Goal: Find specific page/section: Find specific page/section

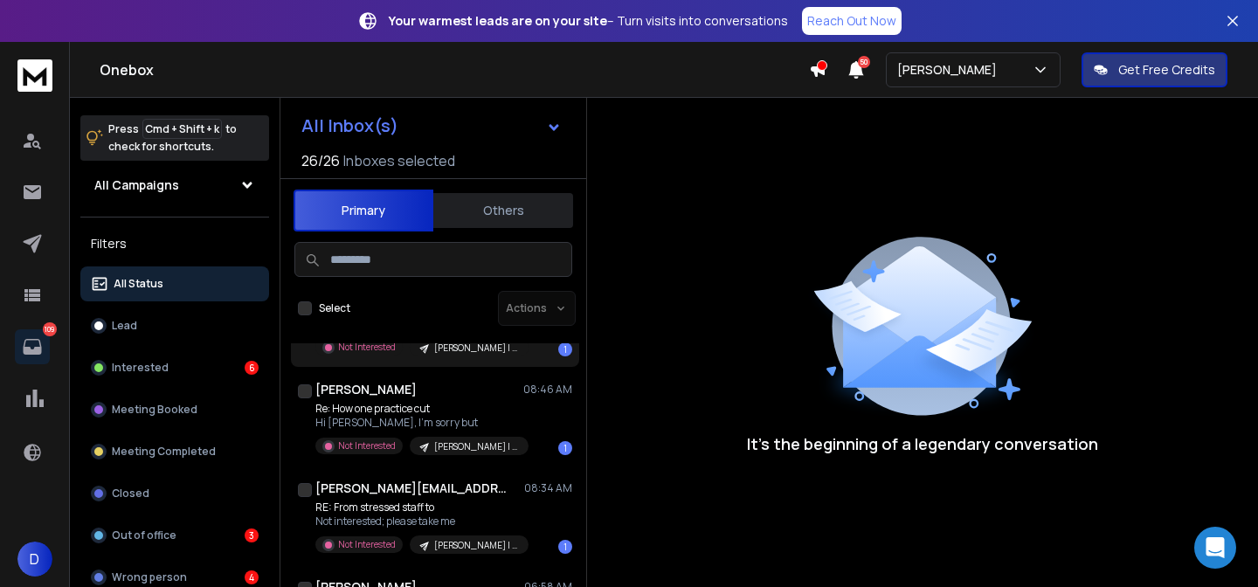
scroll to position [183, 0]
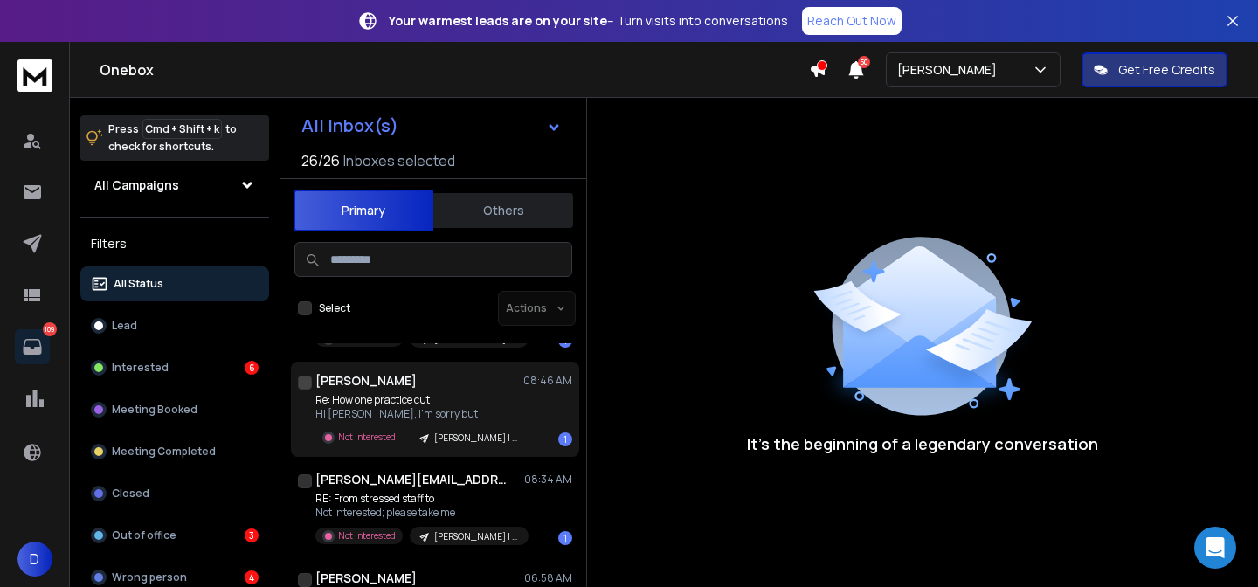
click at [485, 400] on p "Re: How one practice cut" at bounding box center [420, 400] width 210 height 14
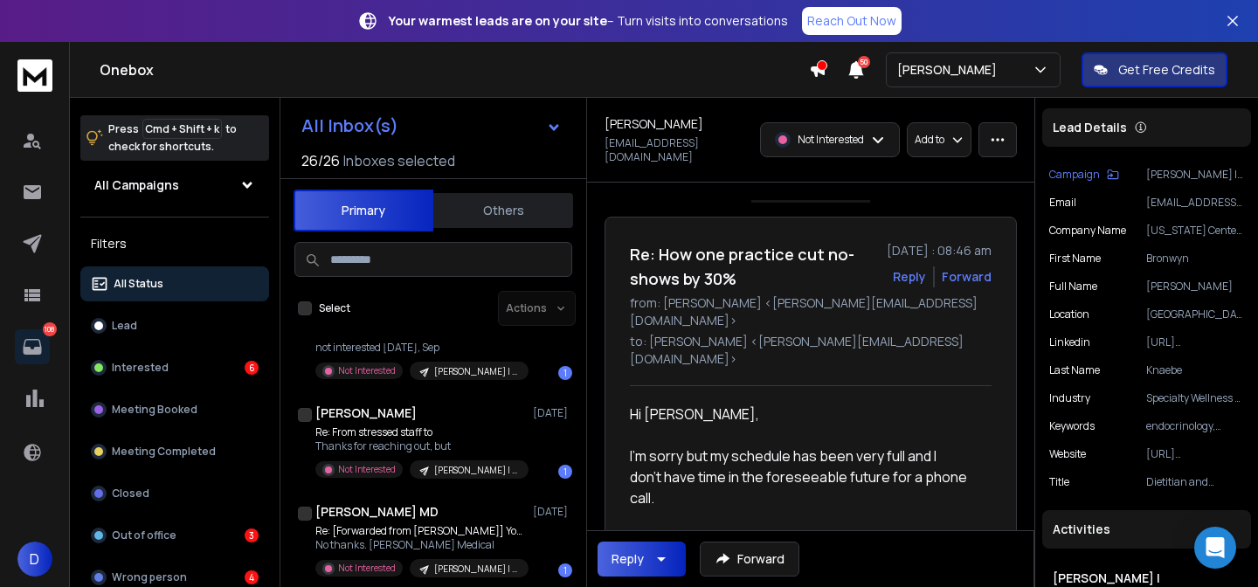
scroll to position [548, 0]
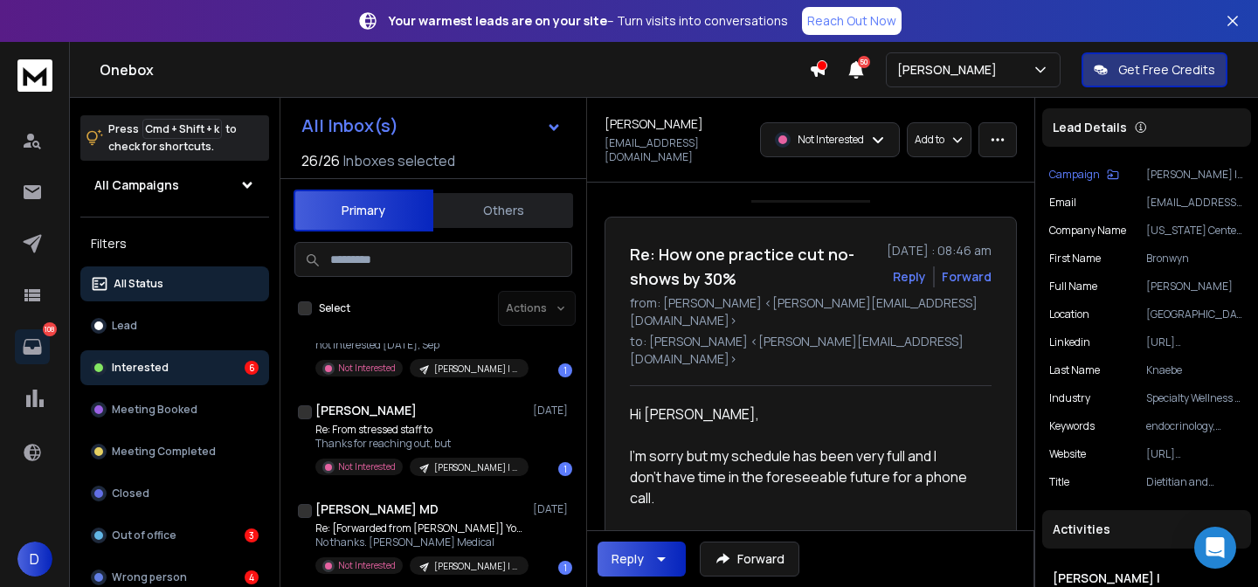
click at [164, 376] on button "Interested 6" at bounding box center [174, 367] width 189 height 35
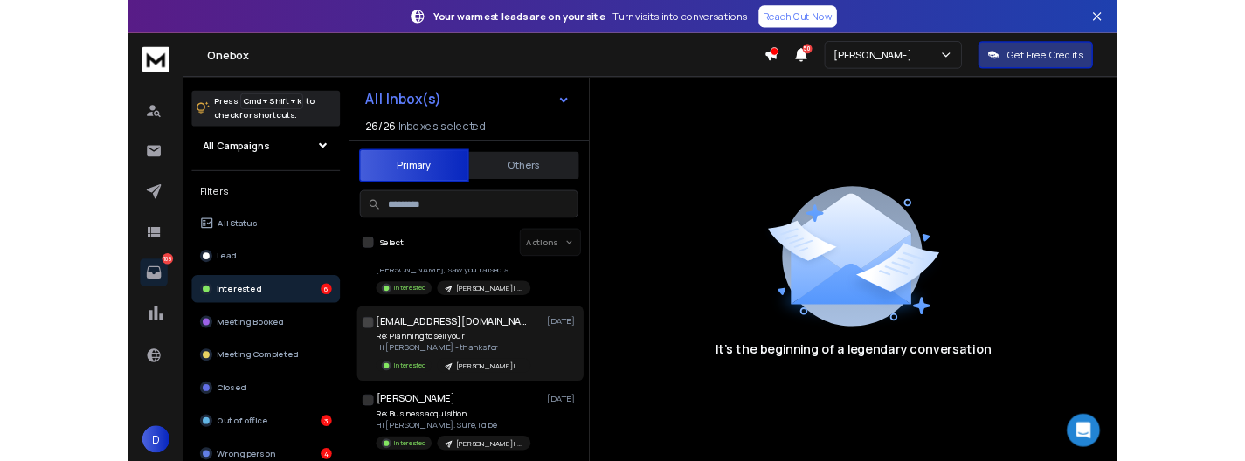
scroll to position [0, 0]
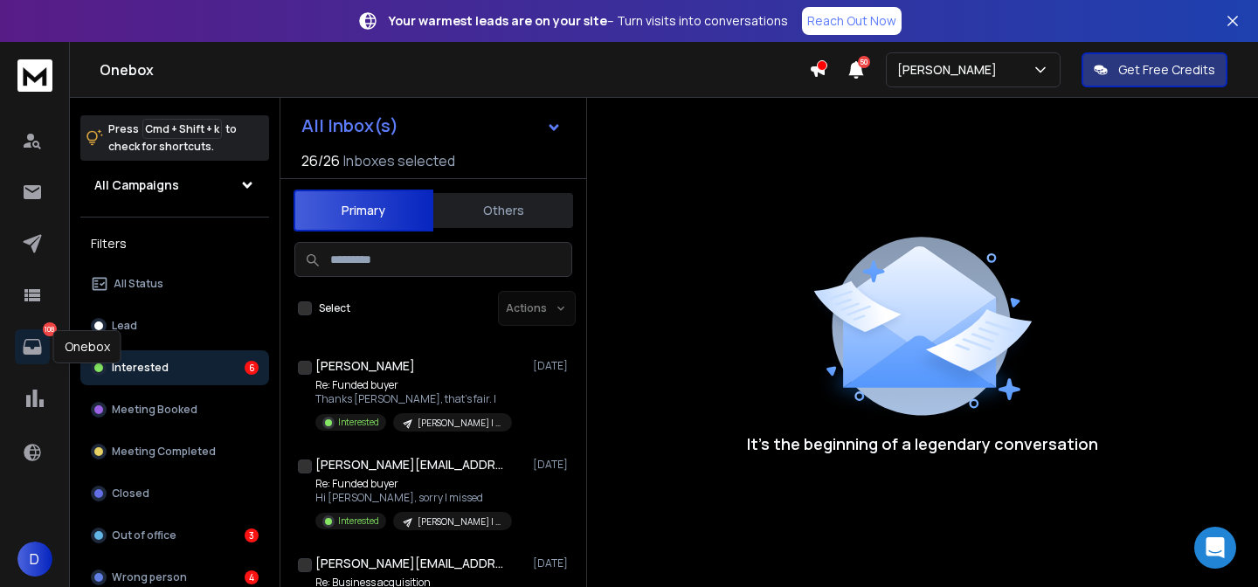
click at [35, 341] on icon at bounding box center [32, 346] width 21 height 21
click at [33, 195] on icon at bounding box center [32, 192] width 17 height 14
